Goal: Task Accomplishment & Management: Manage account settings

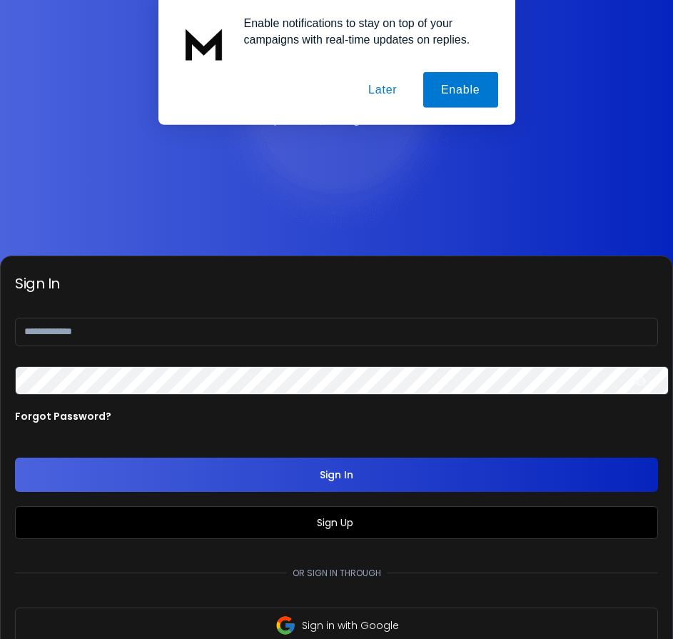
click at [594, 329] on input "email" at bounding box center [336, 332] width 643 height 29
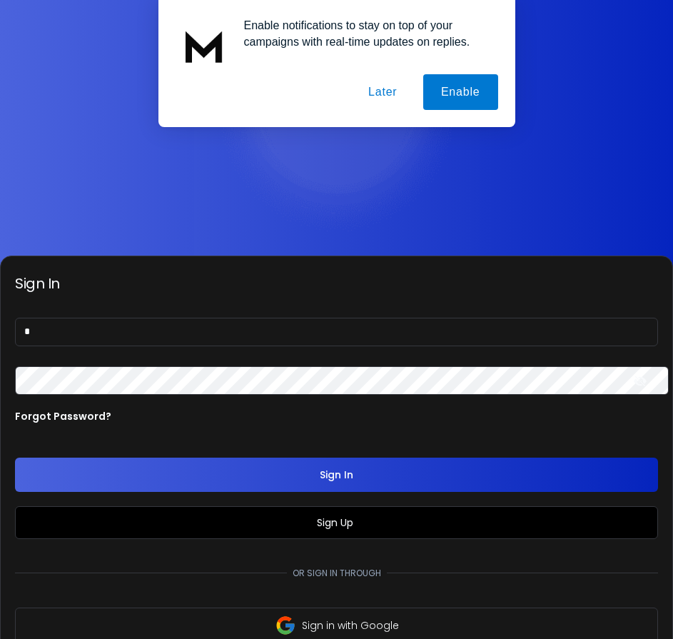
type input "**********"
click at [15, 458] on button "Sign In" at bounding box center [336, 475] width 643 height 34
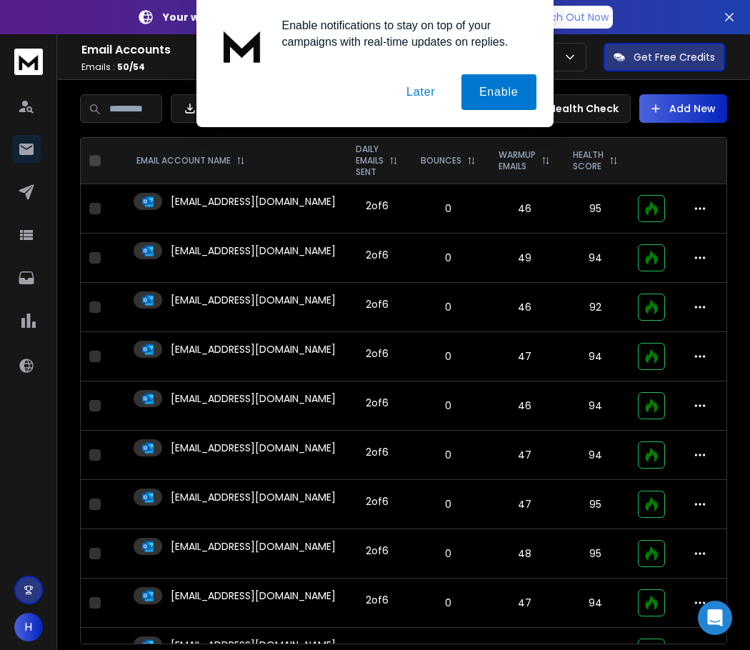
click at [423, 91] on button "Later" at bounding box center [420, 92] width 64 height 36
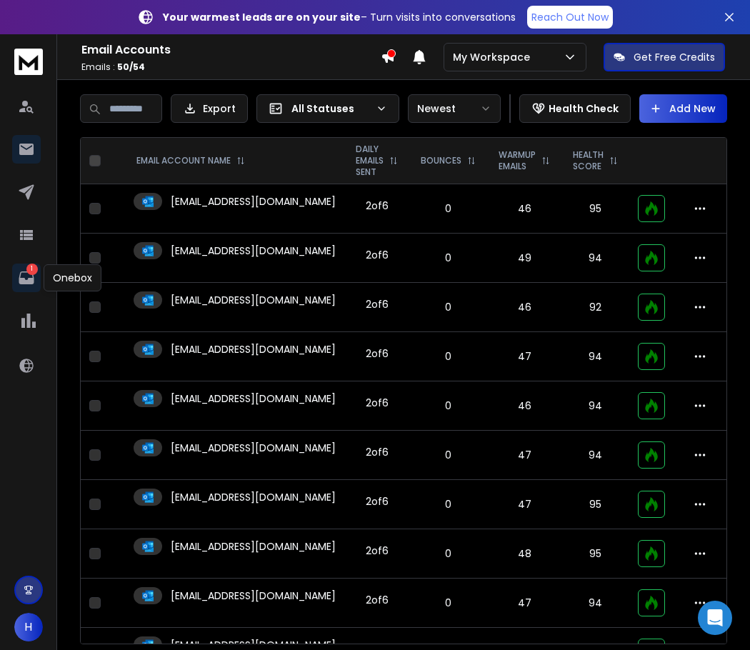
click at [31, 275] on p "1" at bounding box center [31, 269] width 11 height 11
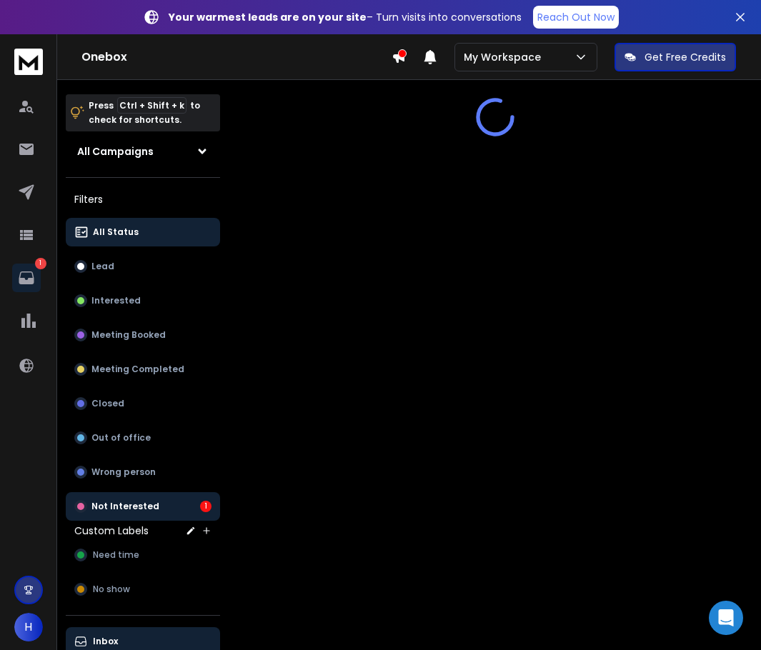
click at [160, 506] on button "Not Interested 1" at bounding box center [143, 506] width 154 height 29
click at [123, 225] on div "All Status" at bounding box center [106, 232] width 64 height 14
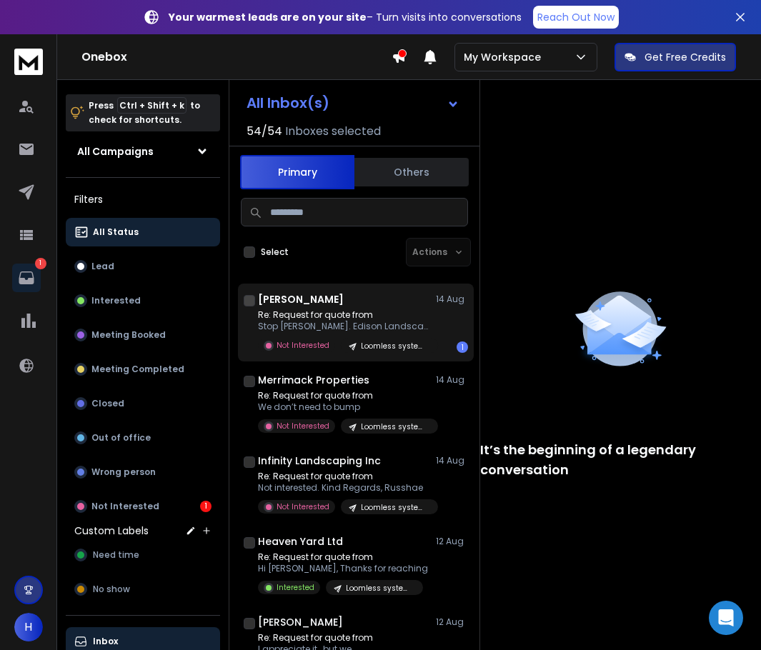
click at [319, 309] on p "Re: Request for quote from" at bounding box center [343, 314] width 171 height 11
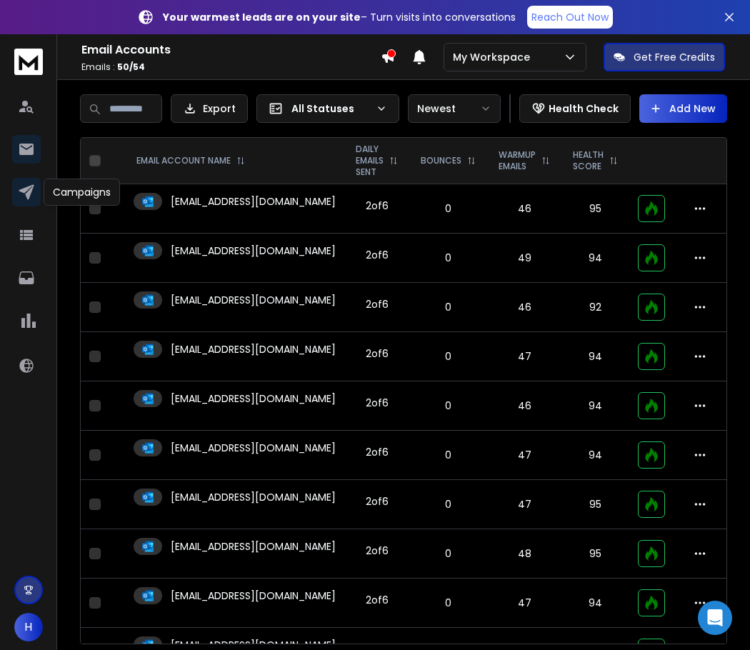
click at [17, 204] on link at bounding box center [26, 192] width 29 height 29
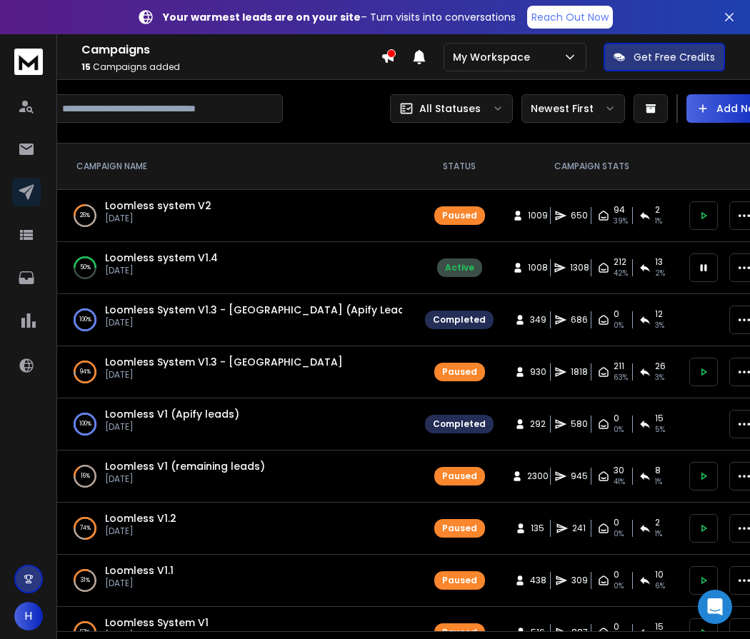
click at [176, 273] on p "14 days ago" at bounding box center [161, 270] width 113 height 11
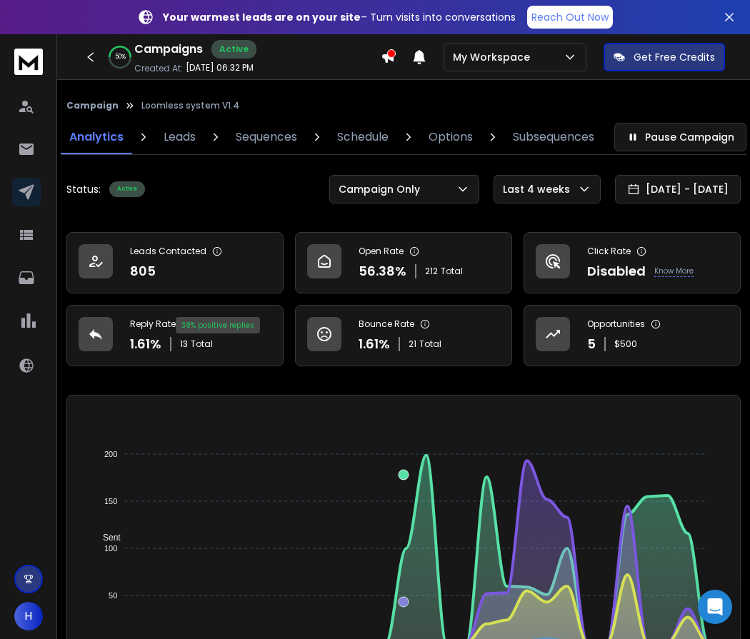
click at [362, 326] on p "Bounce Rate" at bounding box center [387, 324] width 56 height 11
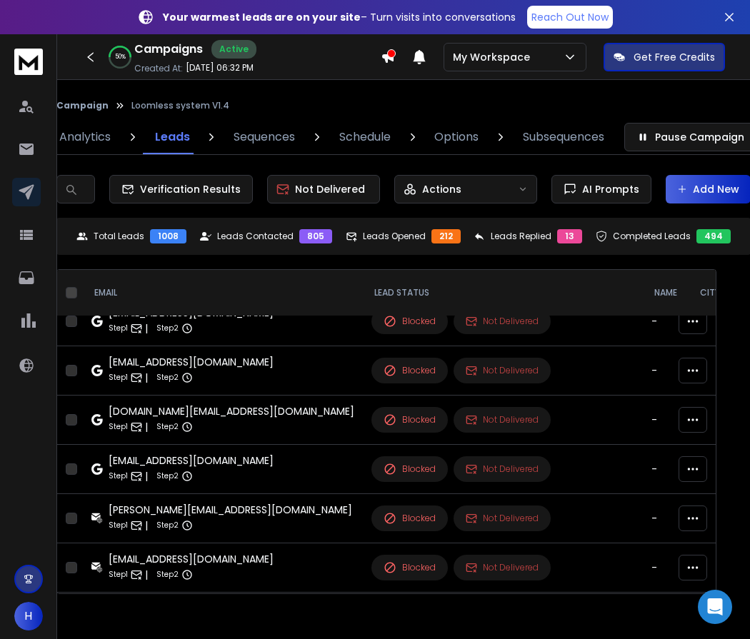
scroll to position [768, 0]
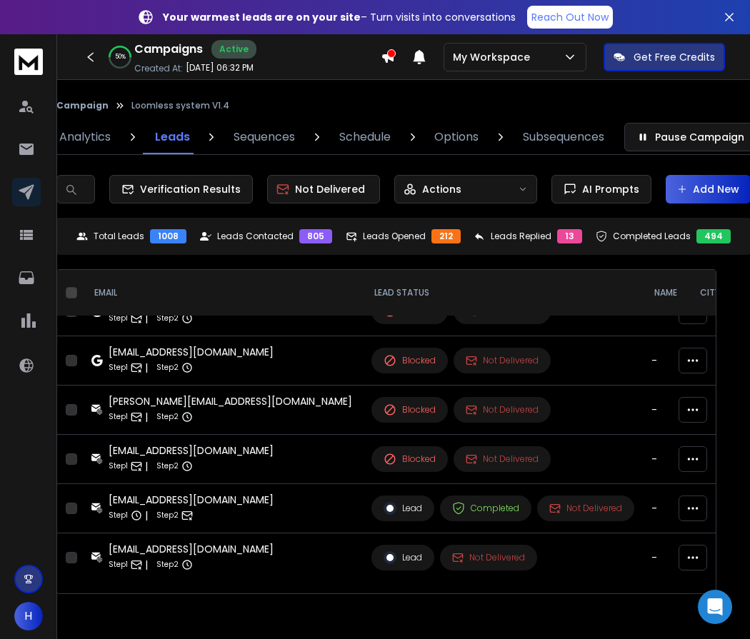
click at [77, 506] on button "button" at bounding box center [71, 508] width 11 height 11
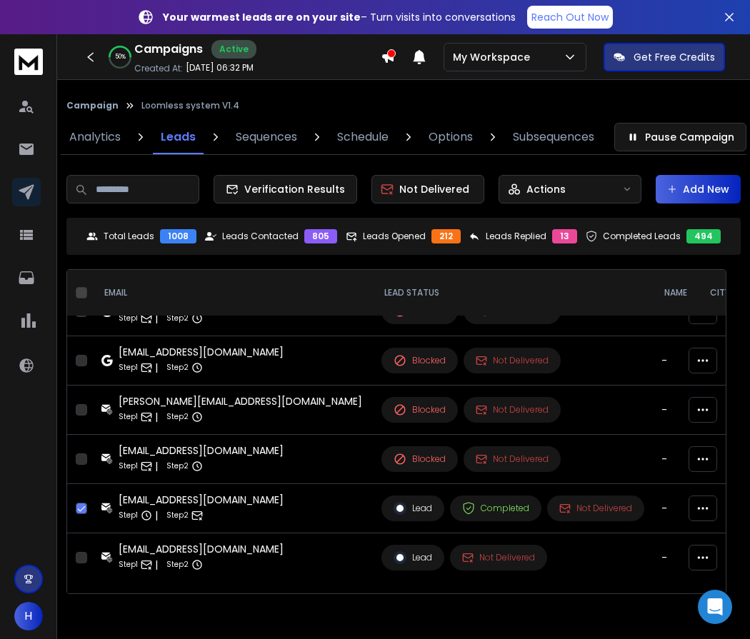
click at [76, 561] on button "button" at bounding box center [81, 557] width 11 height 11
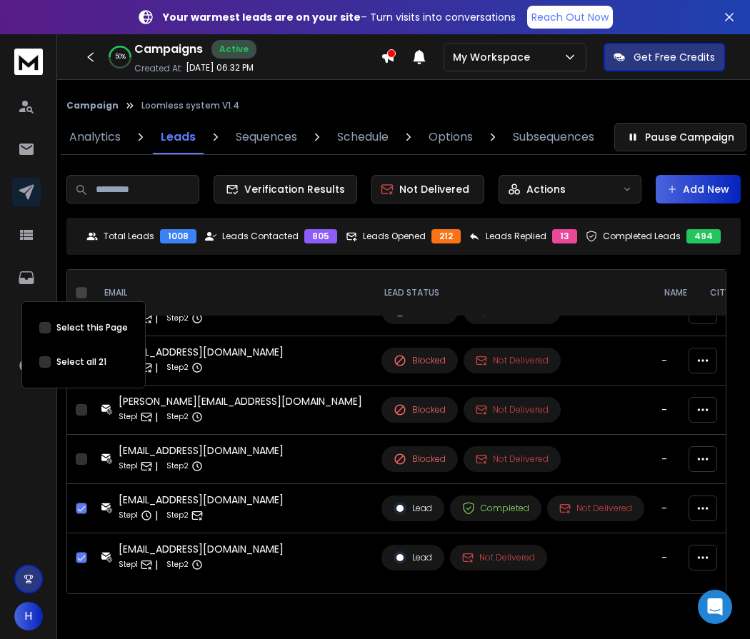
click at [80, 298] on button "Select this Page" at bounding box center [81, 292] width 11 height 11
click at [56, 361] on div "Select all 21" at bounding box center [83, 361] width 89 height 11
click at [63, 360] on label "Select all 21" at bounding box center [81, 361] width 50 height 11
click at [42, 359] on button "Select this Page" at bounding box center [44, 361] width 11 height 11
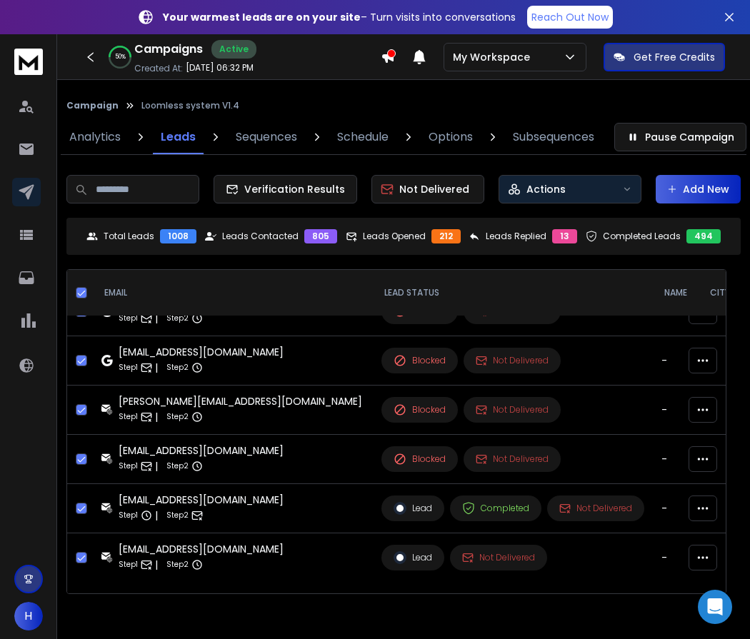
click at [586, 199] on button "Actions" at bounding box center [569, 189] width 143 height 29
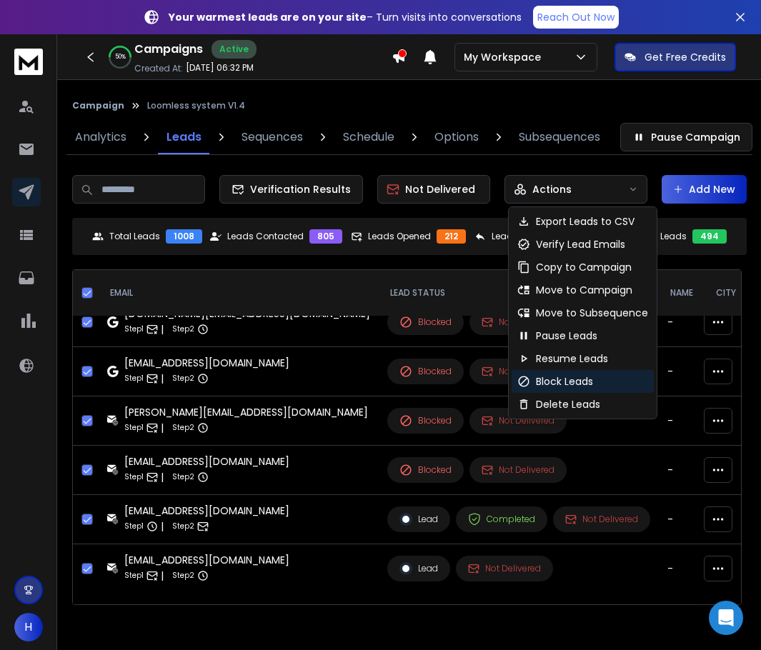
click at [551, 386] on p "Block Leads" at bounding box center [564, 381] width 57 height 14
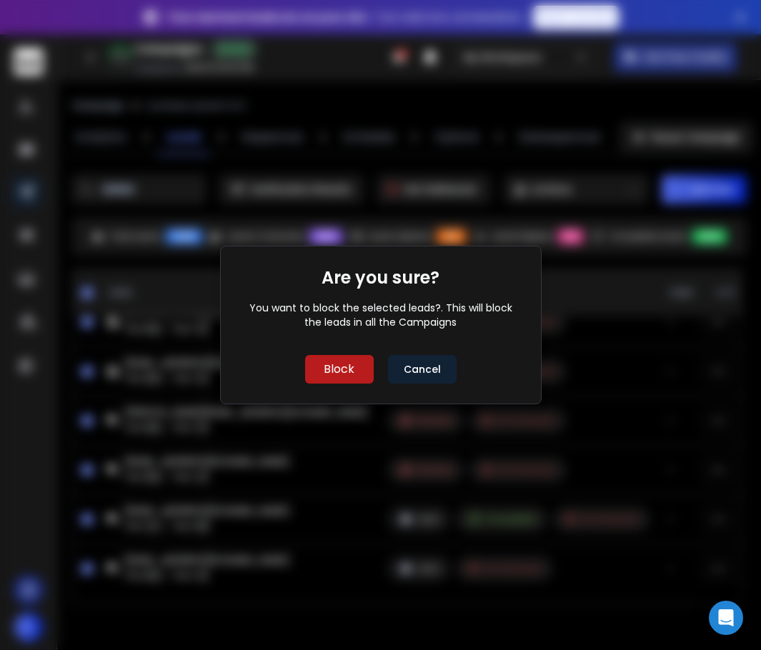
click at [342, 363] on button "Block" at bounding box center [339, 369] width 69 height 29
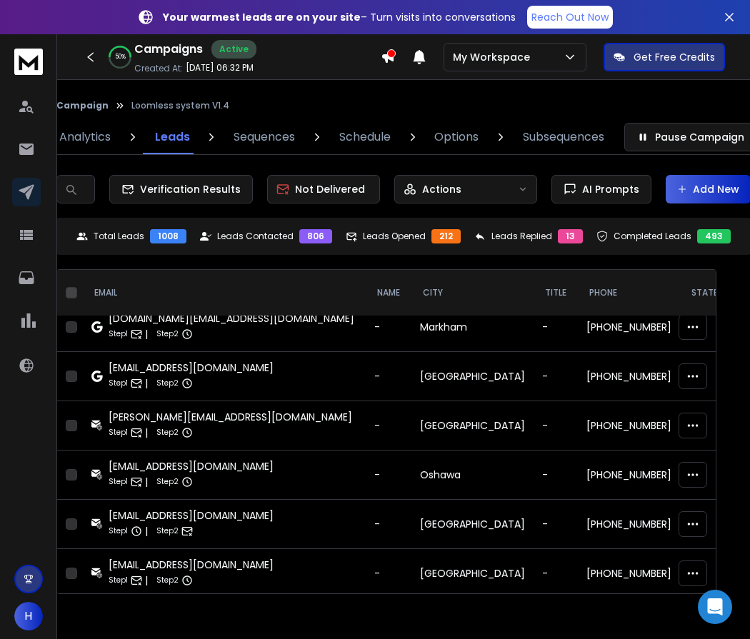
scroll to position [753, 0]
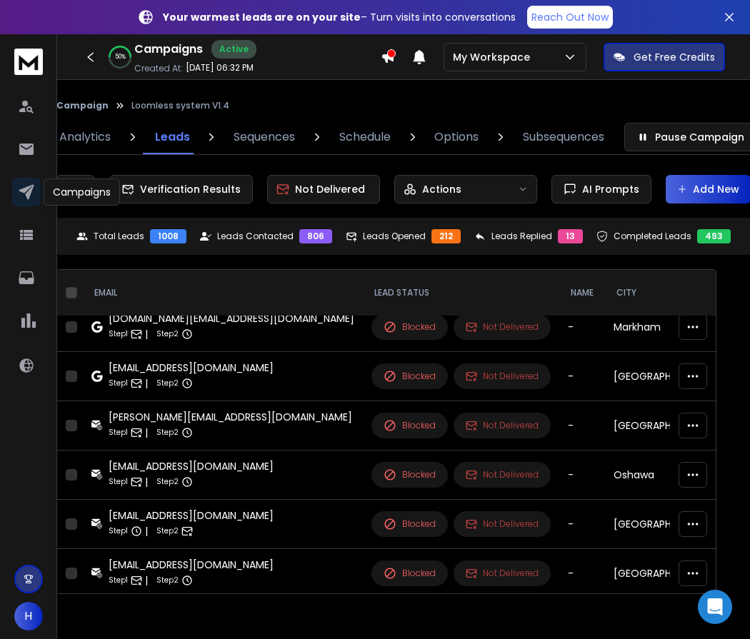
click at [27, 191] on icon at bounding box center [26, 192] width 17 height 17
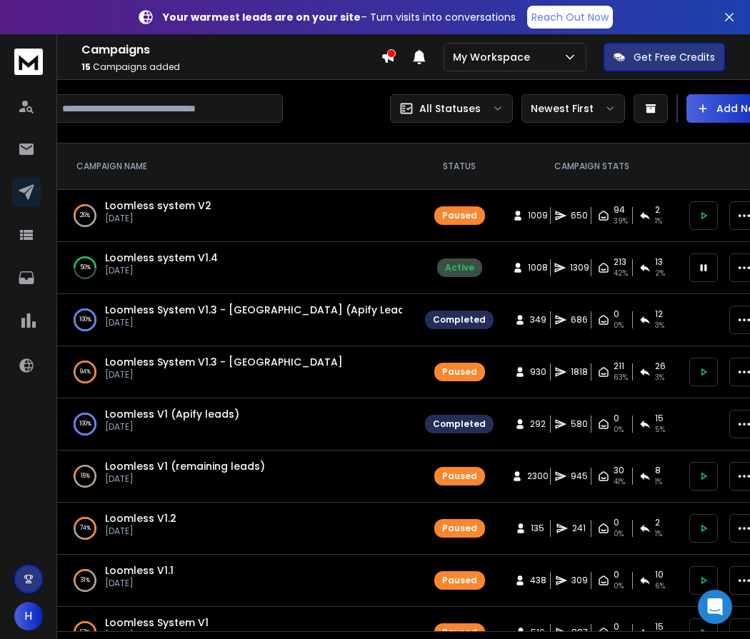
click at [218, 261] on span "Loomless system V1.4" at bounding box center [161, 258] width 113 height 14
